Goal: Communication & Community: Answer question/provide support

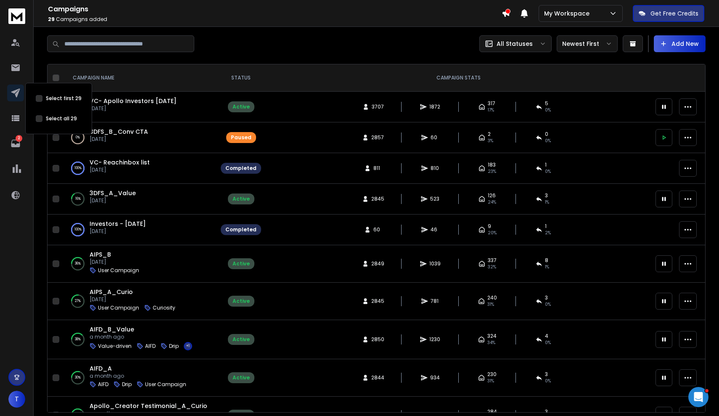
click at [40, 121] on button "Select first 29" at bounding box center [39, 118] width 7 height 7
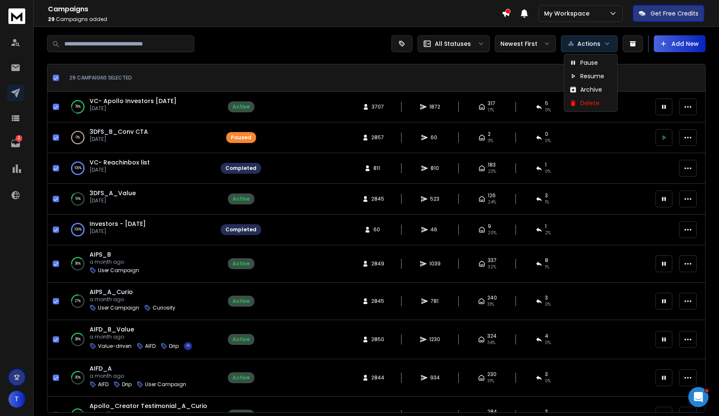
click at [597, 43] on button "Actions" at bounding box center [589, 43] width 57 height 17
click at [334, 48] on div at bounding box center [211, 43] width 329 height 17
click at [333, 48] on div at bounding box center [211, 43] width 329 height 17
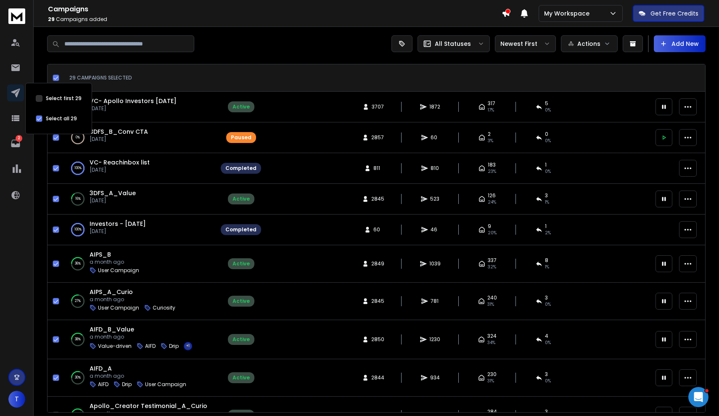
click at [56, 79] on button "Select first 29" at bounding box center [56, 77] width 7 height 7
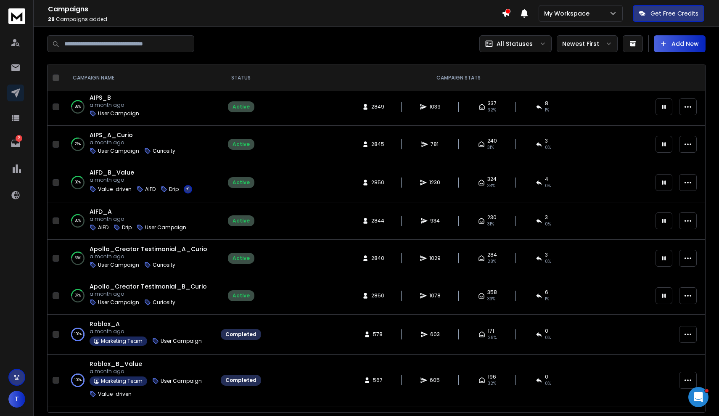
scroll to position [154, 0]
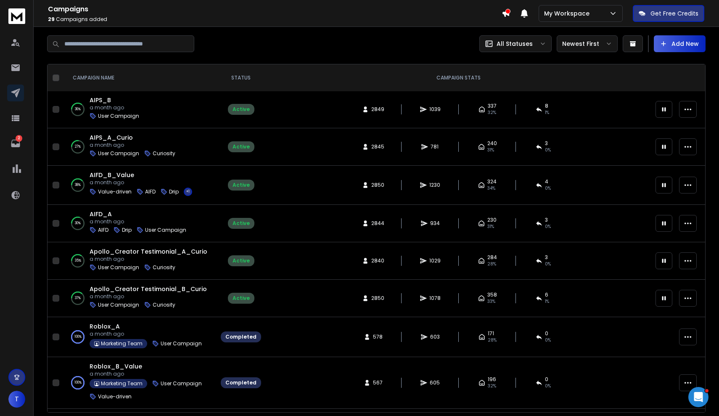
click at [701, 396] on icon "Open Intercom Messenger" at bounding box center [699, 397] width 14 height 14
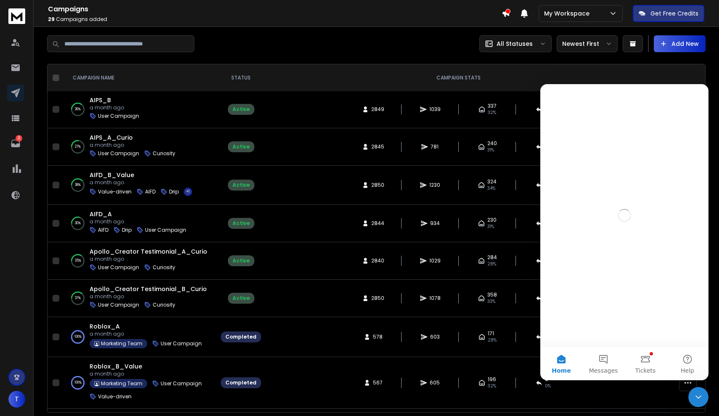
scroll to position [0, 0]
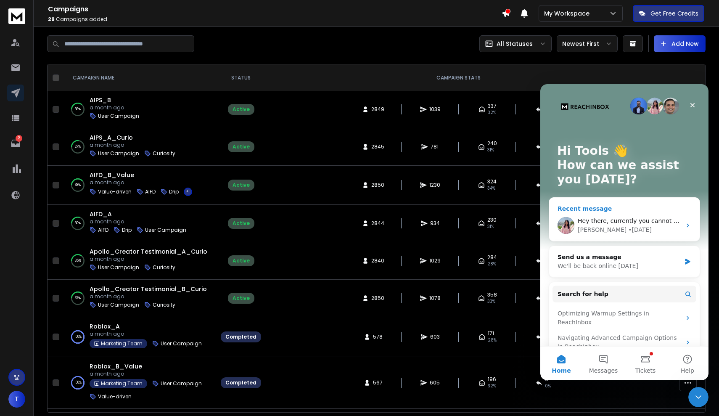
click at [652, 226] on div "[PERSON_NAME] • [DATE]" at bounding box center [629, 229] width 103 height 9
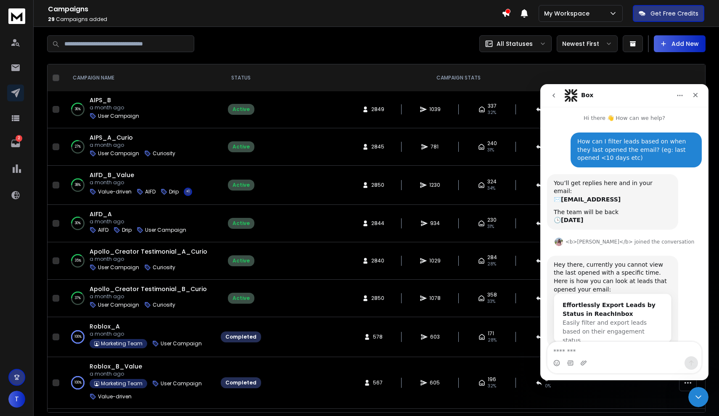
scroll to position [12, 0]
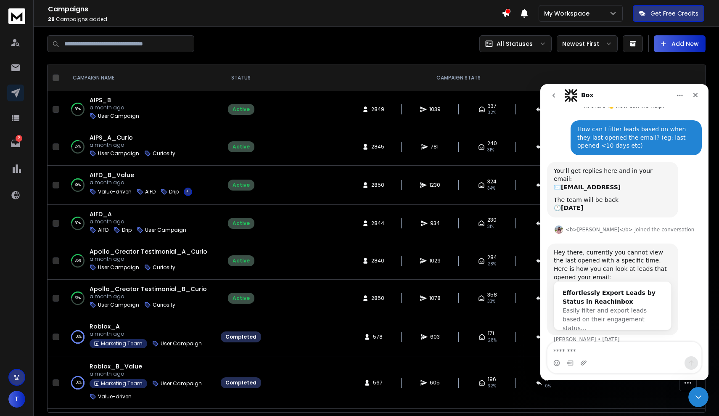
click at [631, 353] on textarea "Message…" at bounding box center [624, 349] width 154 height 14
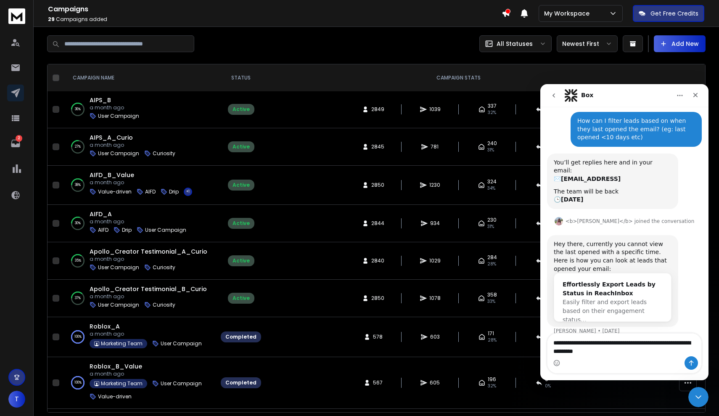
type textarea "**********"
click at [690, 366] on button "Send a message…" at bounding box center [691, 362] width 13 height 13
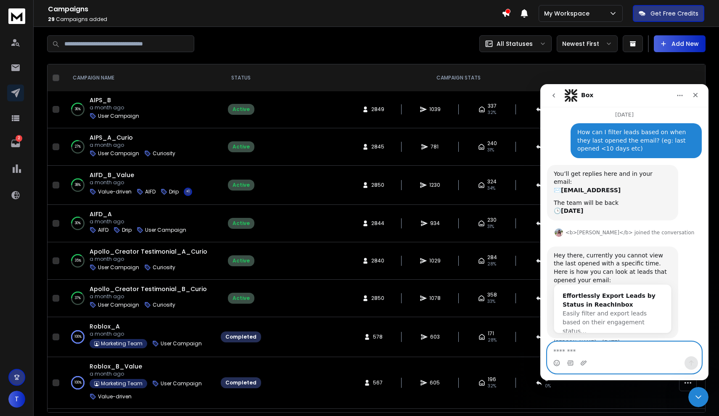
scroll to position [68, 0]
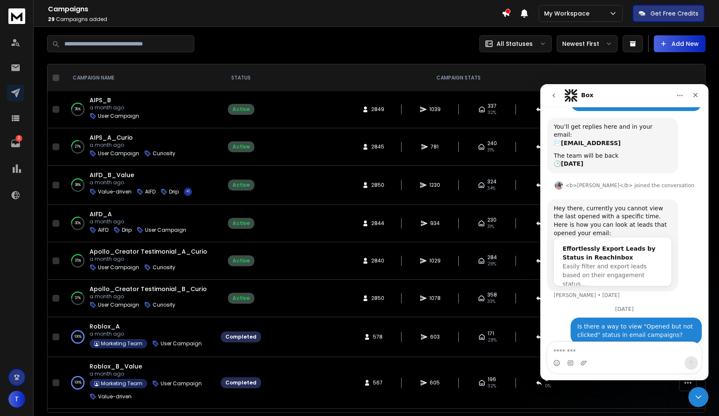
click at [552, 95] on icon "go back" at bounding box center [553, 95] width 3 height 4
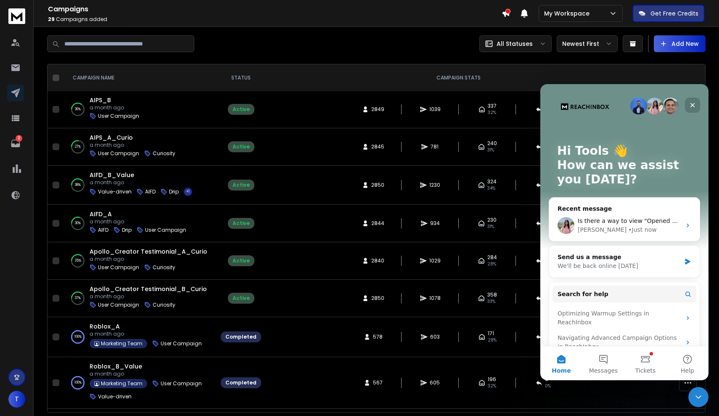
click at [697, 108] on div "Close" at bounding box center [692, 105] width 15 height 15
